Goal: Task Accomplishment & Management: Manage account settings

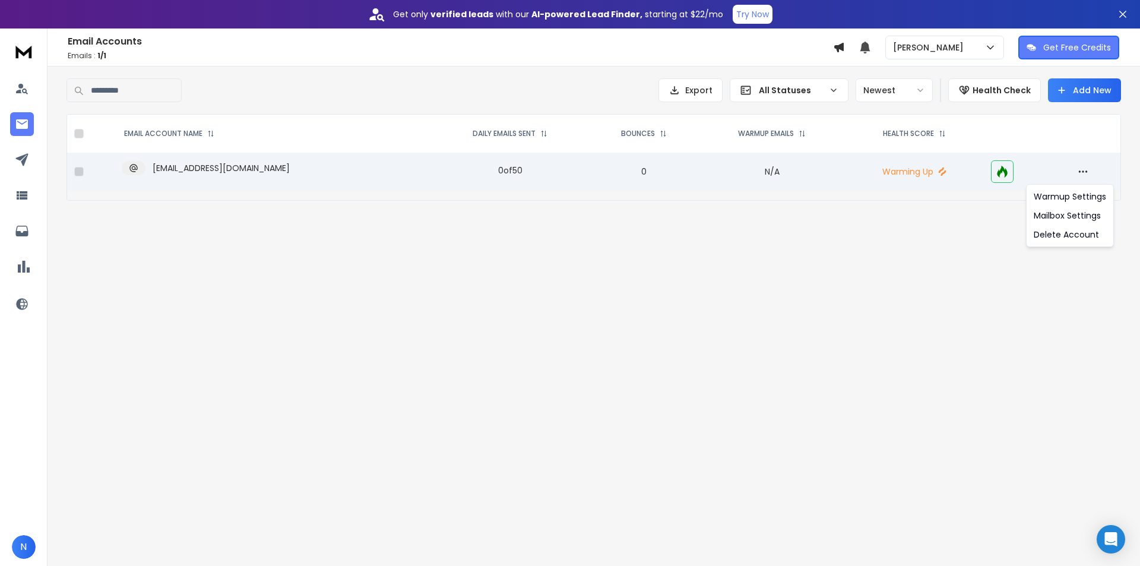
click at [1074, 168] on button at bounding box center [1083, 171] width 60 height 20
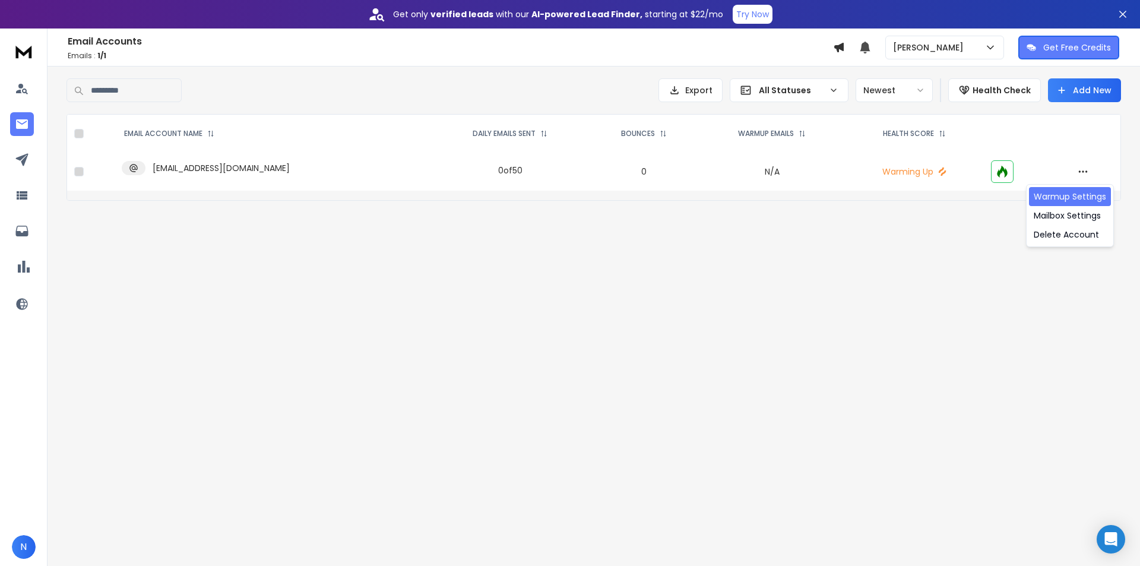
click at [1063, 194] on div "Warmup Settings" at bounding box center [1070, 196] width 82 height 19
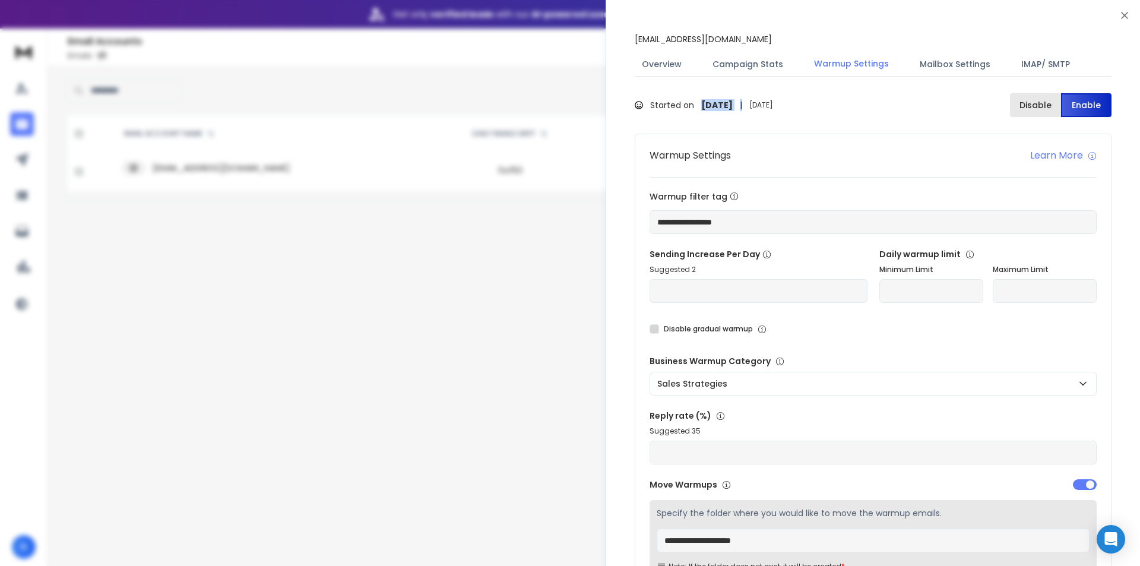
drag, startPoint x: 703, startPoint y: 106, endPoint x: 765, endPoint y: 101, distance: 62.0
type textarea "**********"
click at [765, 101] on div "Started on [DATE] | [DATE]" at bounding box center [704, 105] width 138 height 12
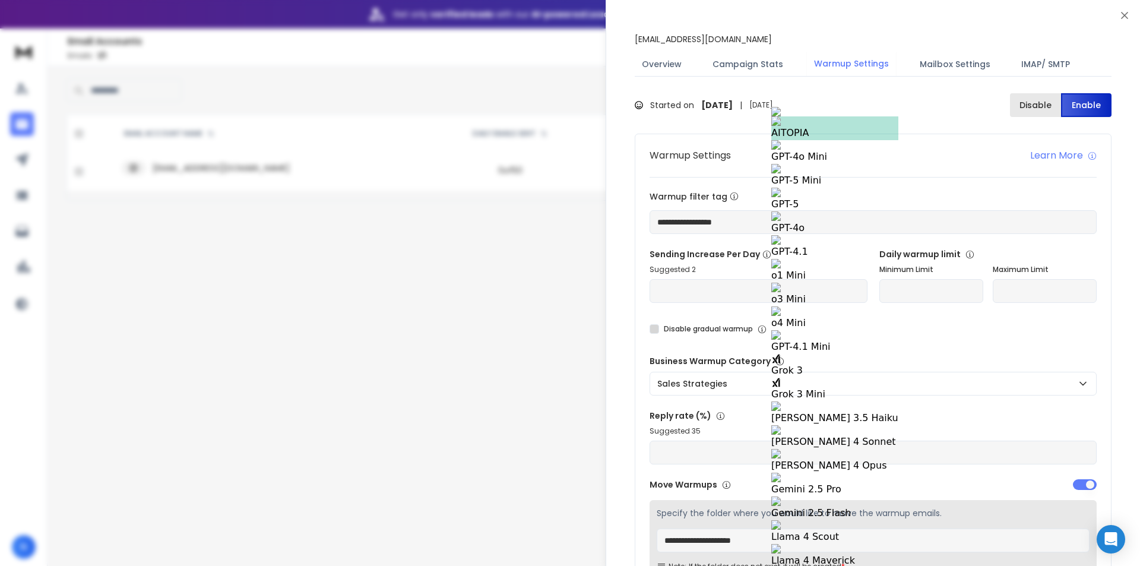
click at [784, 184] on form "**********" at bounding box center [872, 418] width 447 height 540
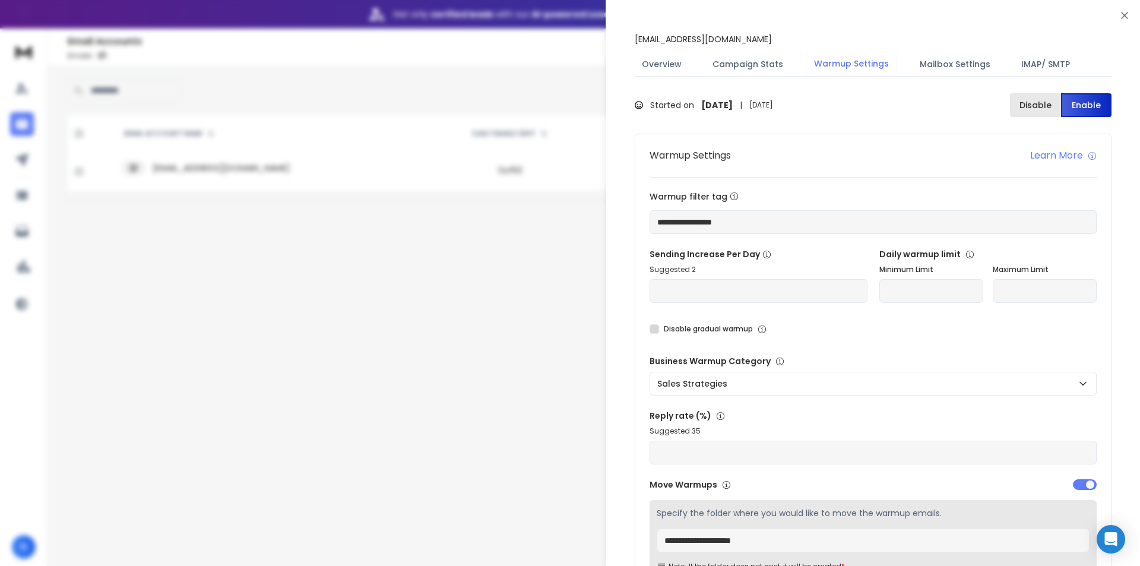
click at [658, 58] on button "Overview" at bounding box center [662, 64] width 54 height 26
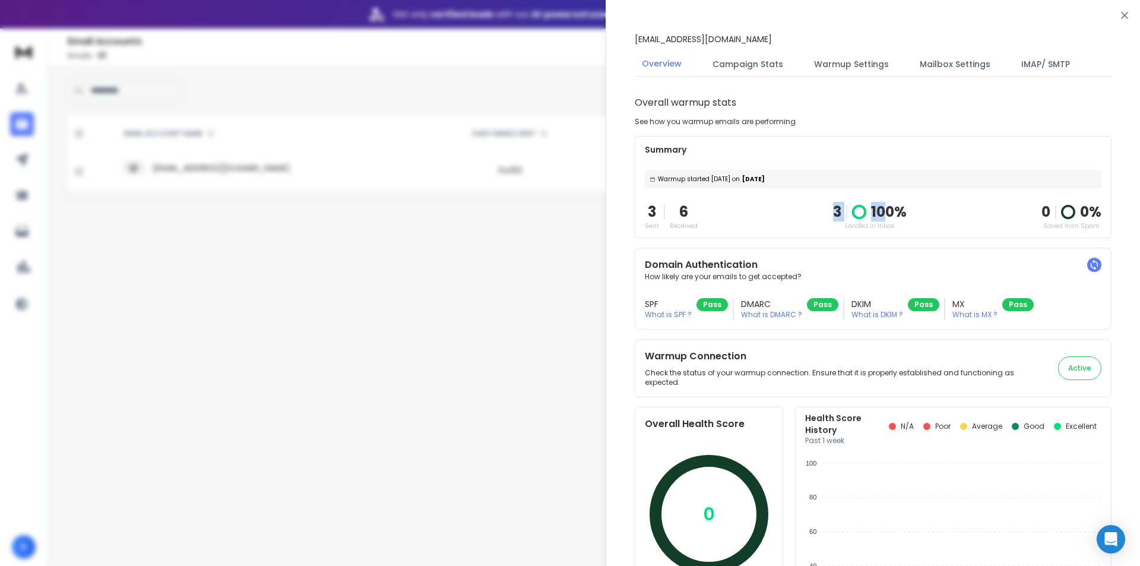
drag, startPoint x: 830, startPoint y: 212, endPoint x: 882, endPoint y: 211, distance: 52.2
click at [882, 211] on div "3 100 %" at bounding box center [870, 211] width 74 height 19
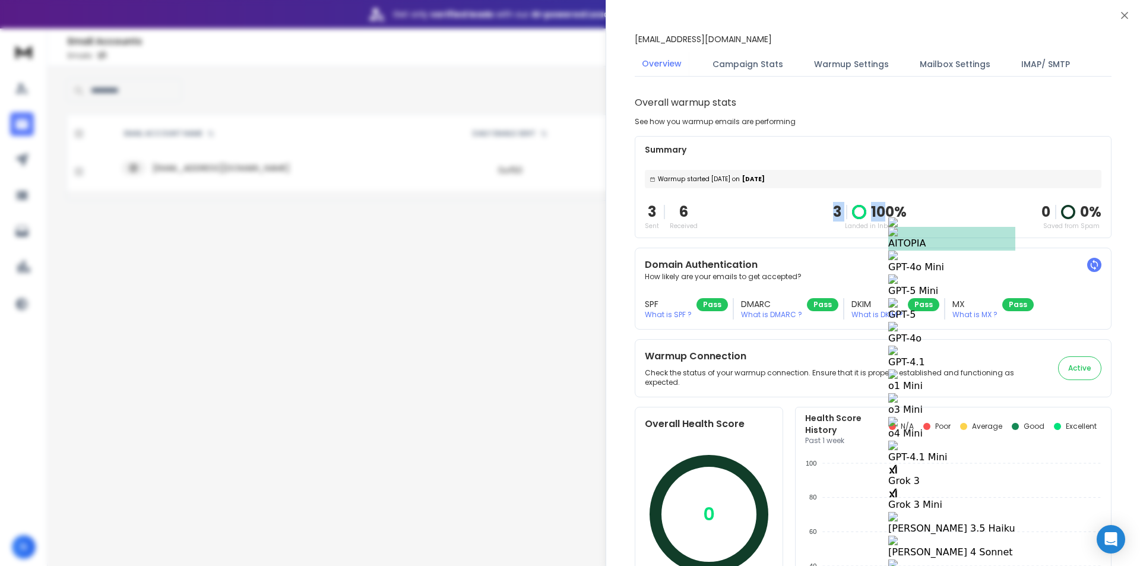
click at [871, 213] on p "100 %" at bounding box center [889, 211] width 36 height 19
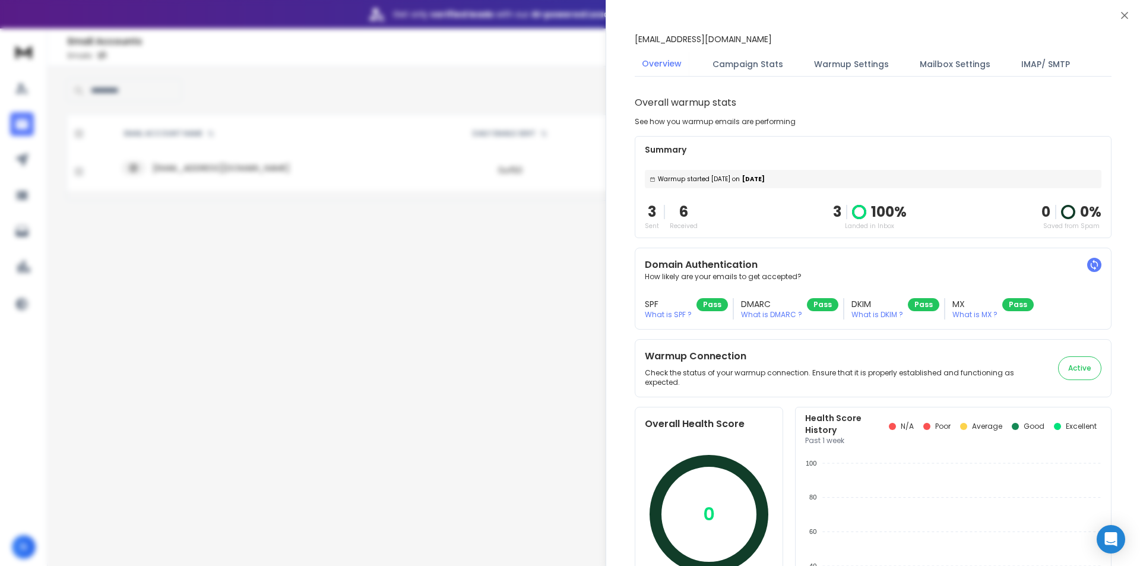
drag, startPoint x: 705, startPoint y: 180, endPoint x: 805, endPoint y: 177, distance: 100.4
click at [803, 176] on div "Warmup started [DATE] on [DATE]" at bounding box center [873, 179] width 457 height 18
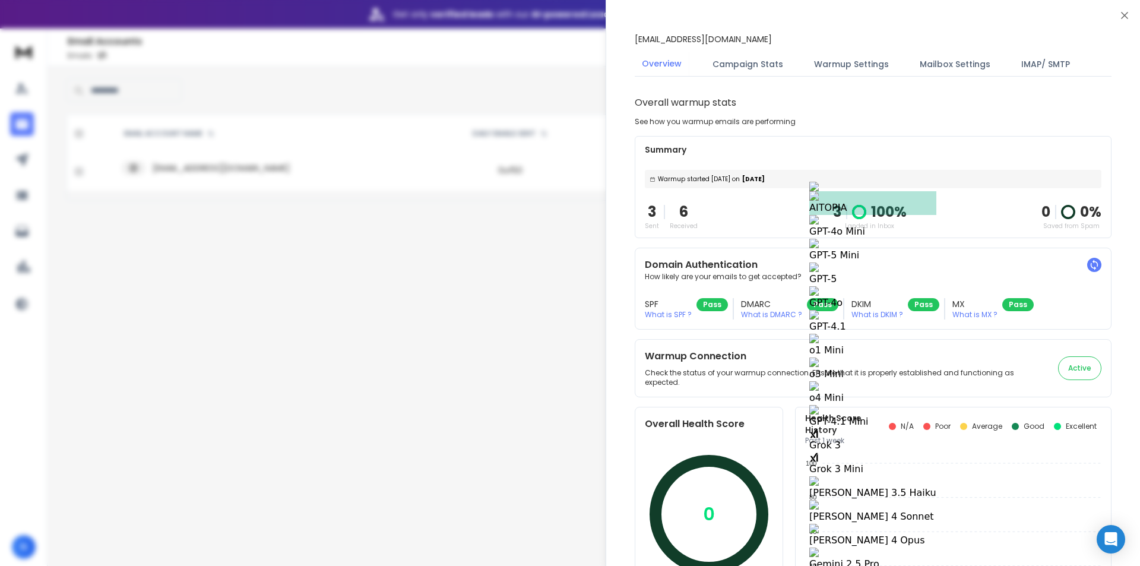
click at [784, 181] on div "Warmup started [DATE] on [DATE]" at bounding box center [873, 179] width 457 height 18
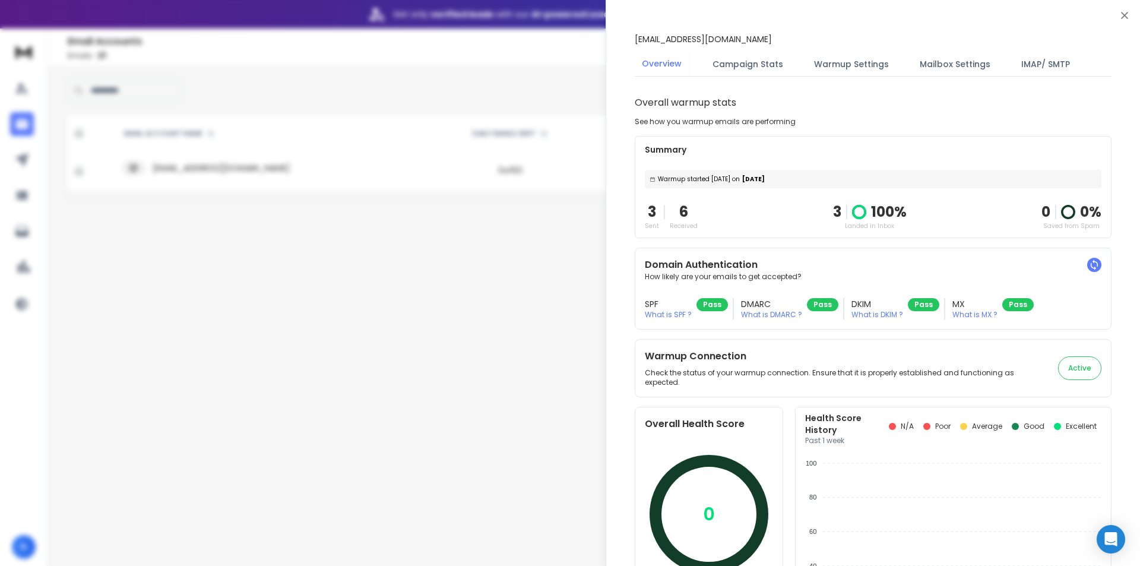
drag, startPoint x: 708, startPoint y: 180, endPoint x: 796, endPoint y: 176, distance: 88.0
click at [796, 176] on div "Warmup started [DATE] on [DATE]" at bounding box center [873, 179] width 457 height 18
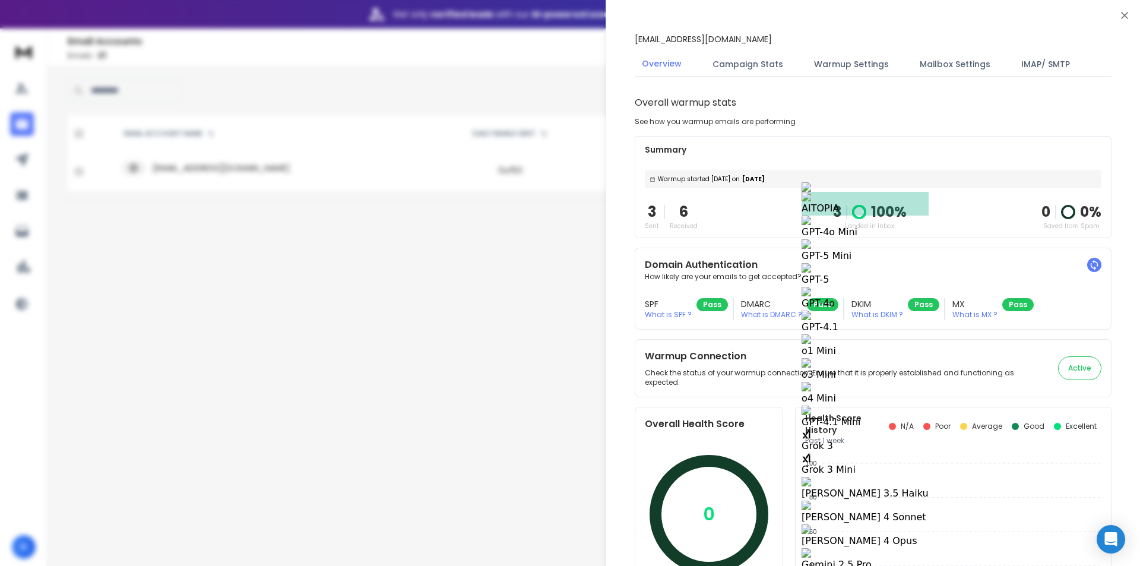
click at [766, 180] on div "Warmup started [DATE] on [DATE]" at bounding box center [873, 179] width 457 height 18
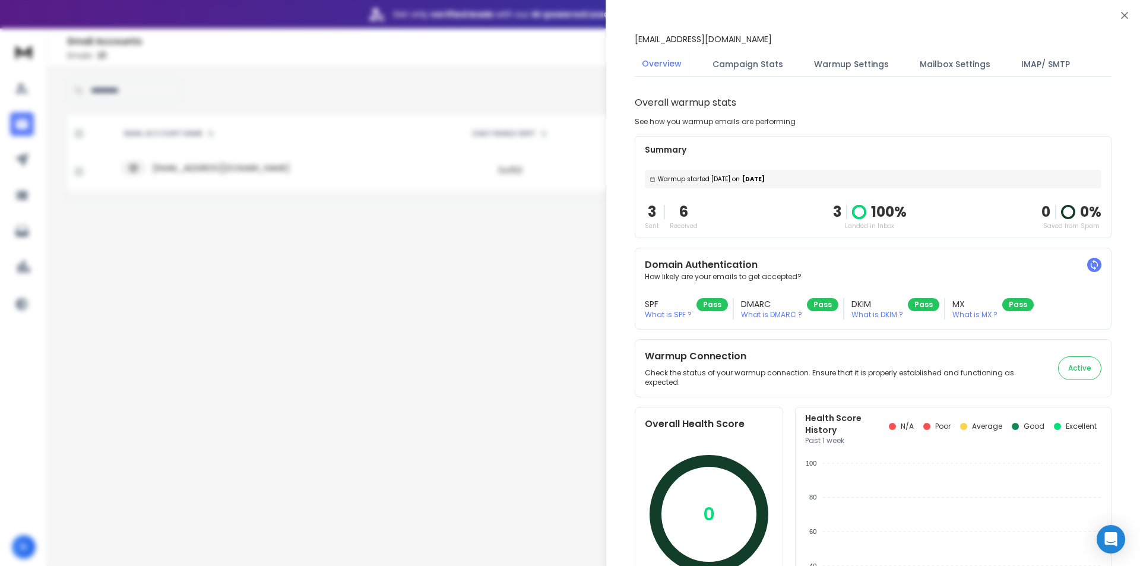
drag, startPoint x: 752, startPoint y: 180, endPoint x: 799, endPoint y: 179, distance: 46.9
click at [799, 179] on div "Warmup started [DATE] on [DATE]" at bounding box center [873, 179] width 457 height 18
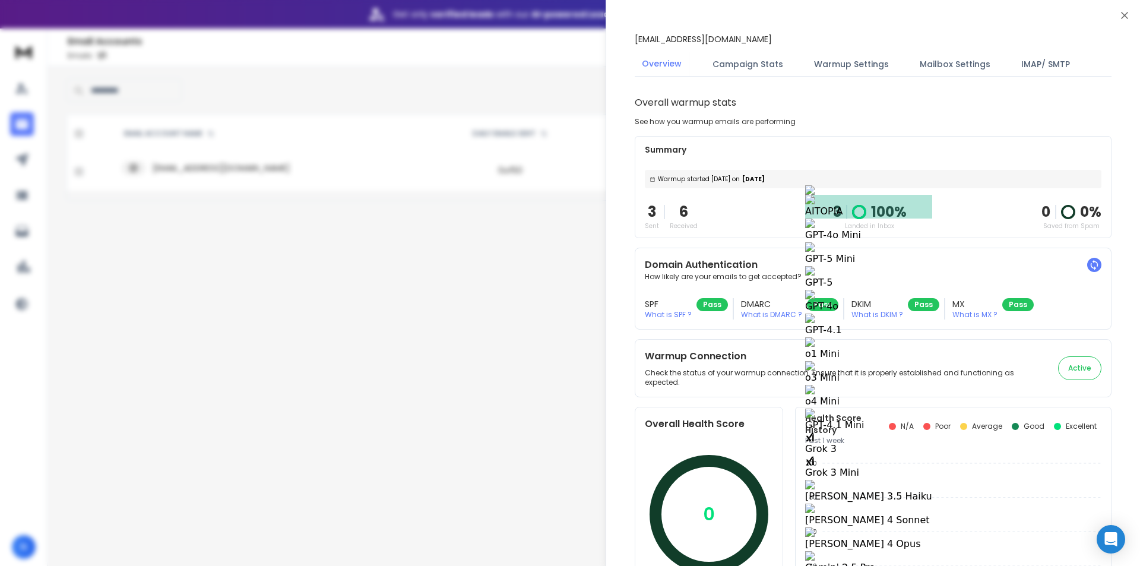
click at [781, 182] on div "Warmup started [DATE] on [DATE]" at bounding box center [873, 179] width 457 height 18
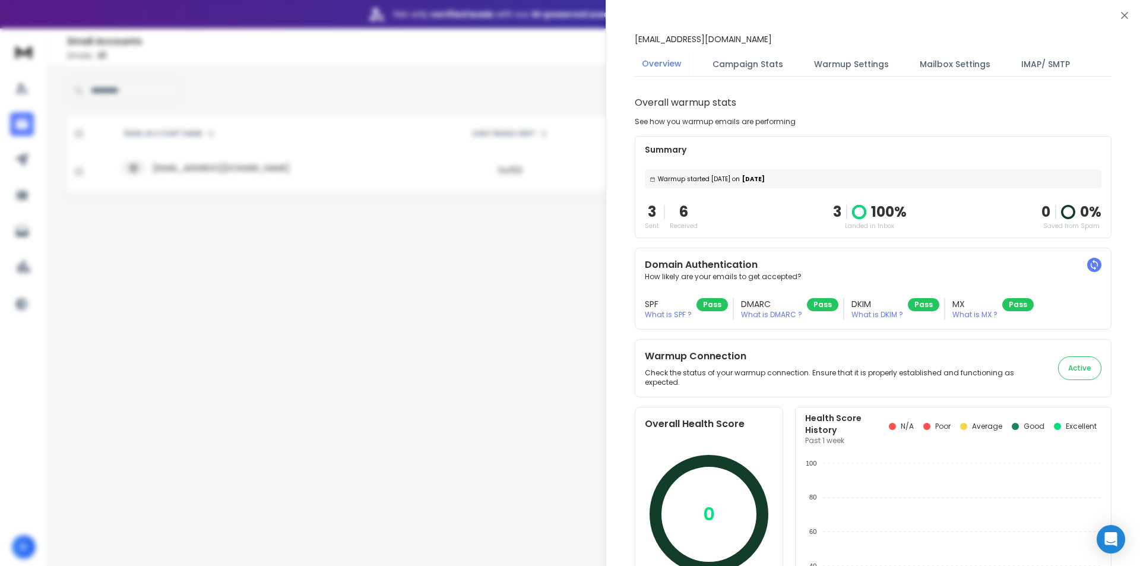
click at [854, 60] on button "Warmup Settings" at bounding box center [851, 64] width 89 height 26
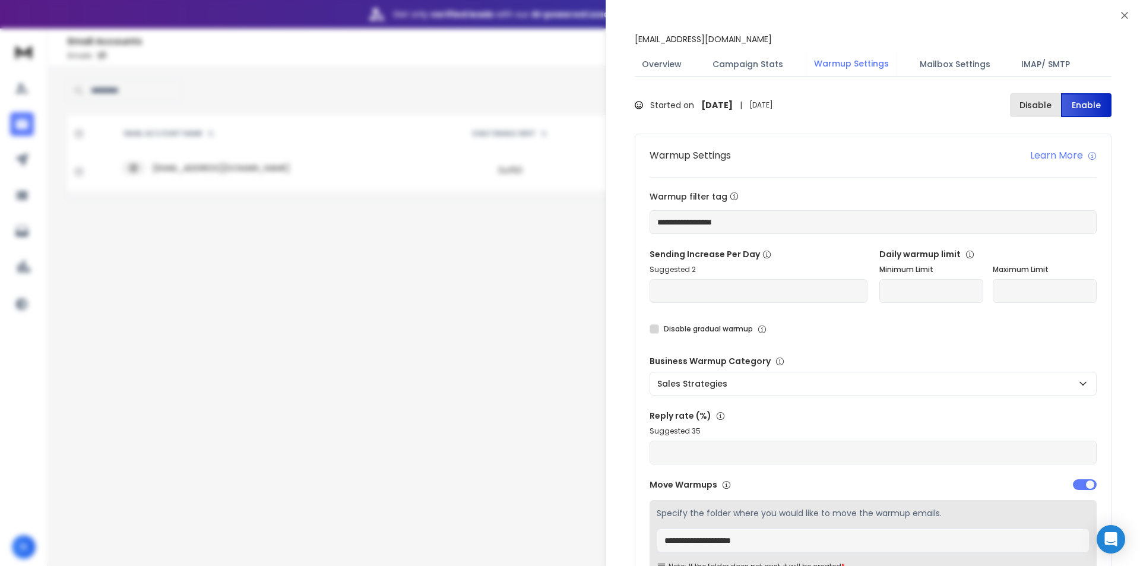
click at [680, 298] on input "*" at bounding box center [758, 291] width 218 height 24
click at [799, 197] on label "Warmup filter tag" at bounding box center [872, 196] width 447 height 9
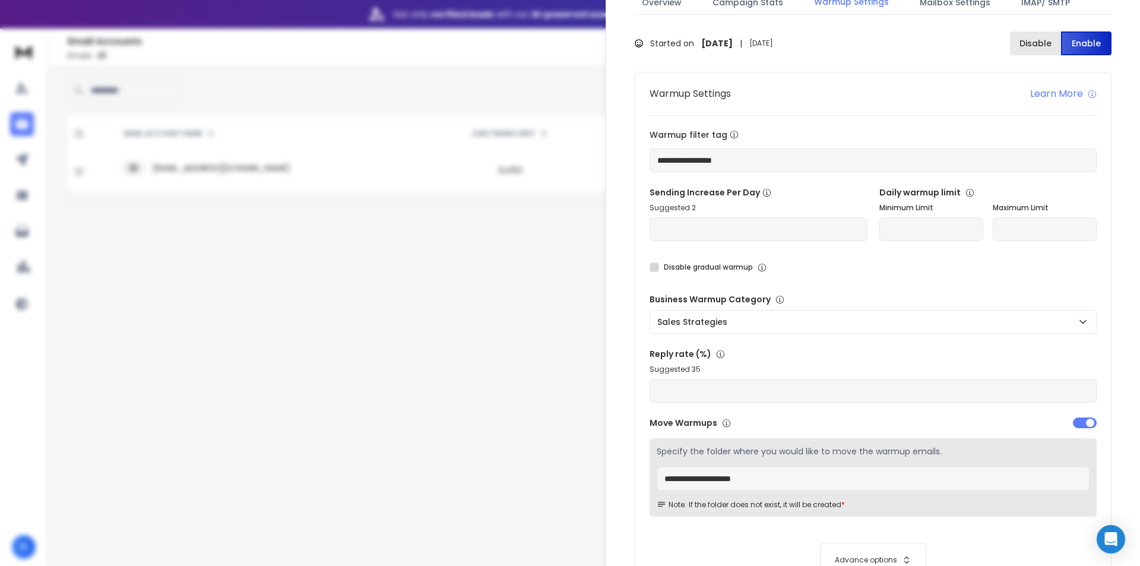
scroll to position [170, 0]
